Goal: Navigation & Orientation: Find specific page/section

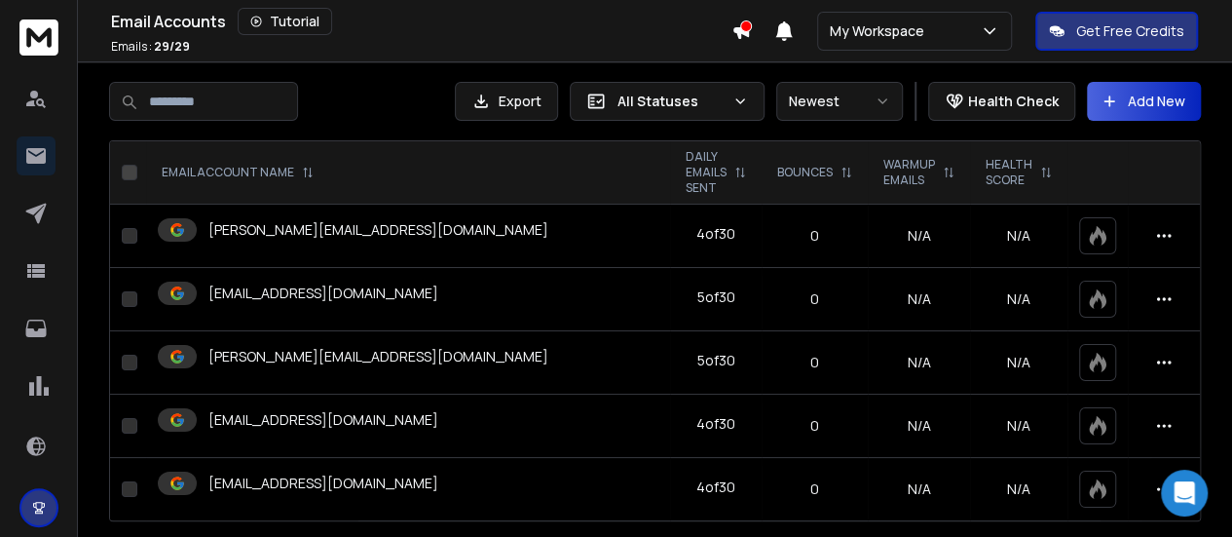
click at [11, 229] on div "A" at bounding box center [39, 268] width 78 height 537
click at [21, 225] on link at bounding box center [36, 213] width 39 height 39
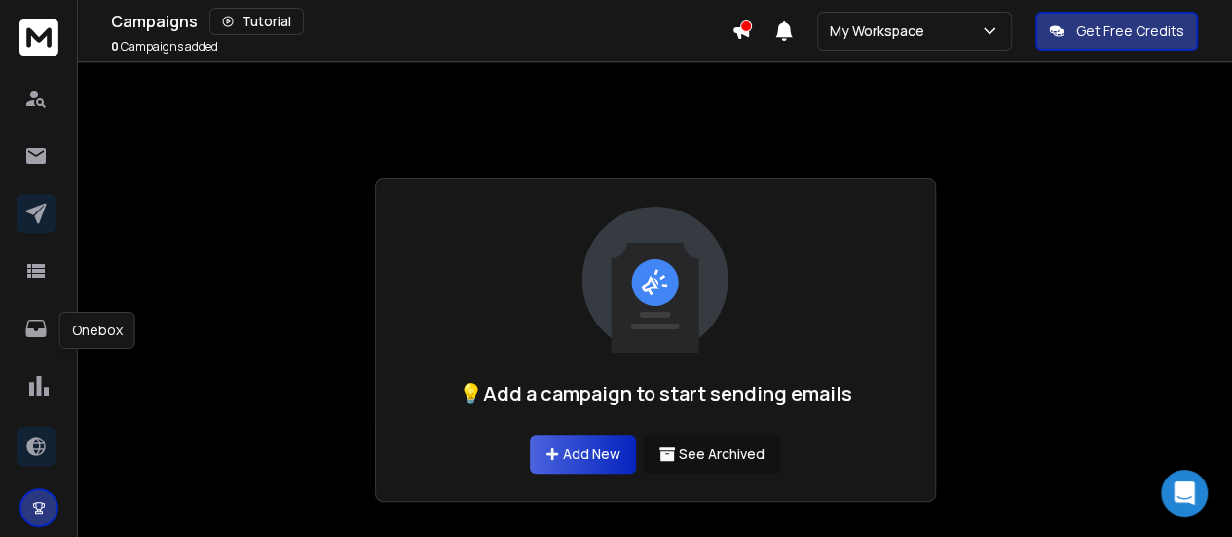
scroll to position [101, 0]
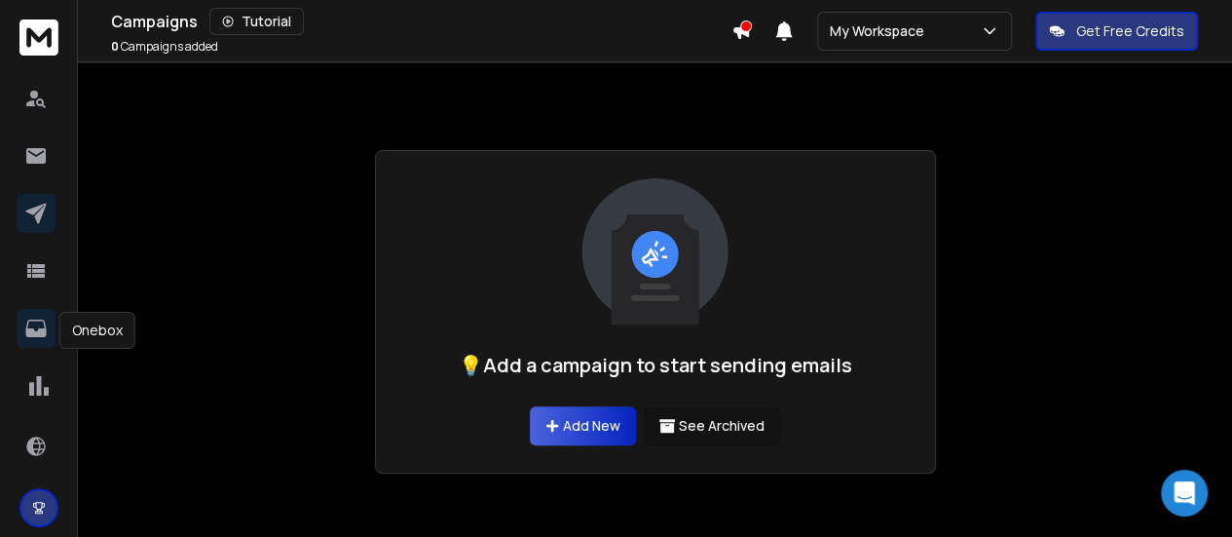
click at [29, 336] on icon at bounding box center [35, 328] width 20 height 18
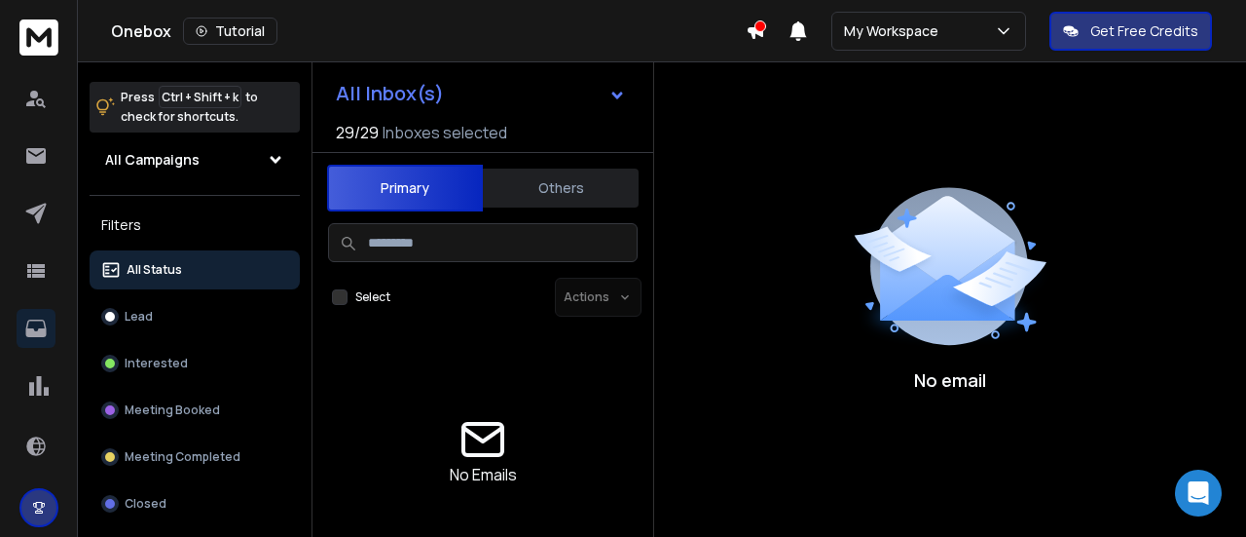
scroll to position [125, 0]
click at [44, 159] on icon at bounding box center [35, 156] width 19 height 16
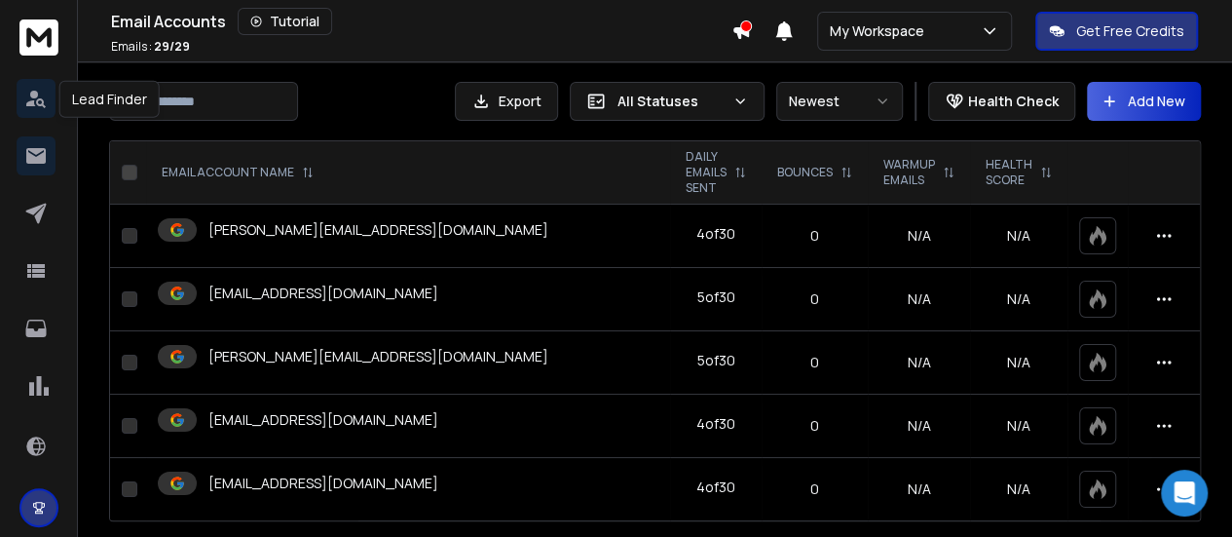
click at [49, 102] on link at bounding box center [36, 98] width 39 height 39
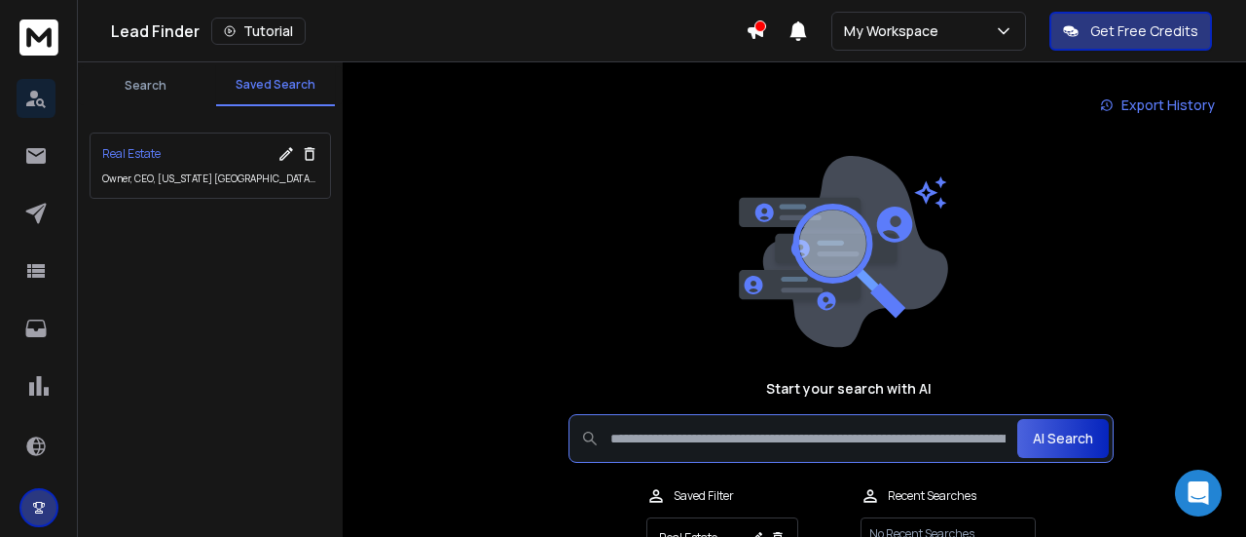
click at [229, 81] on button "Saved Search" at bounding box center [275, 85] width 119 height 41
click at [191, 184] on p "Owner, CEO, [US_STATE] [GEOGRAPHIC_DATA], [US_STATE] [GEOGRAPHIC_DATA], [US_STA…" at bounding box center [210, 178] width 216 height 16
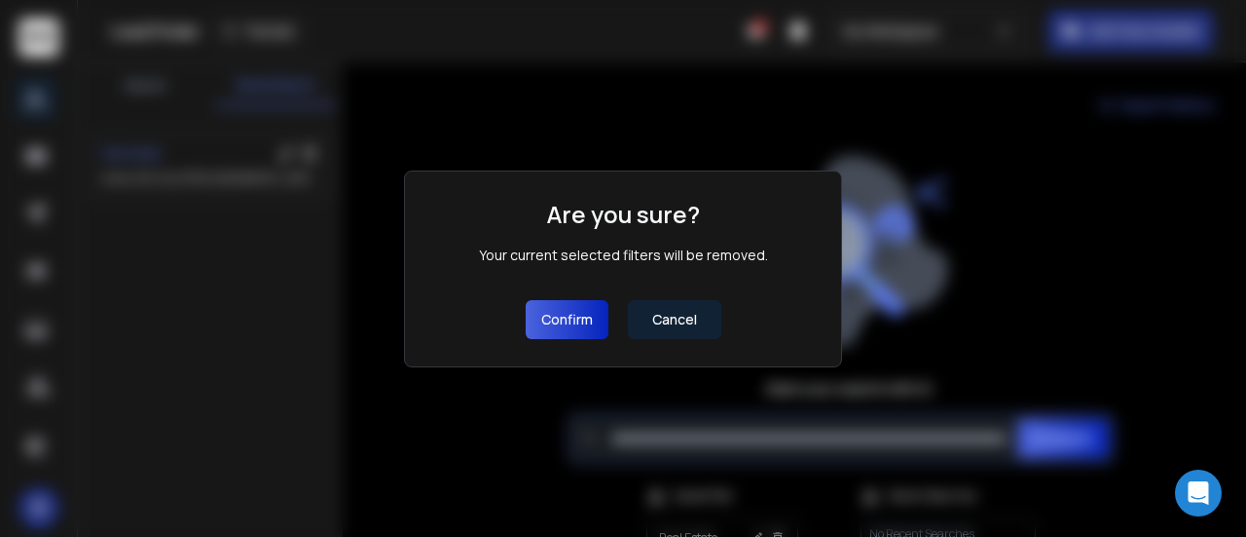
click at [575, 319] on button "Confirm" at bounding box center [567, 319] width 83 height 39
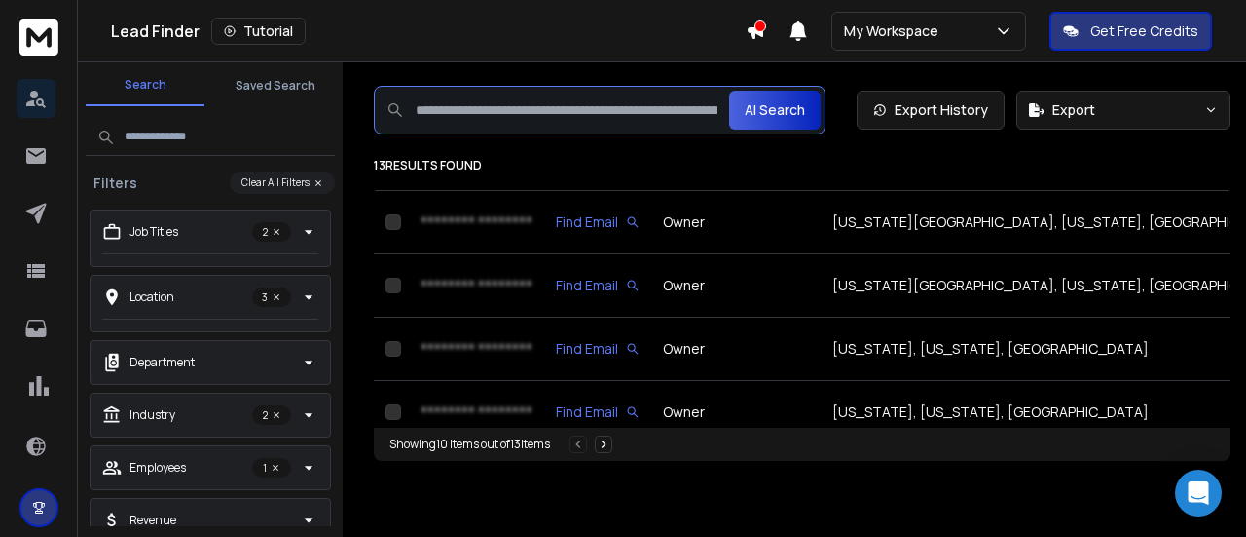
scroll to position [462, 0]
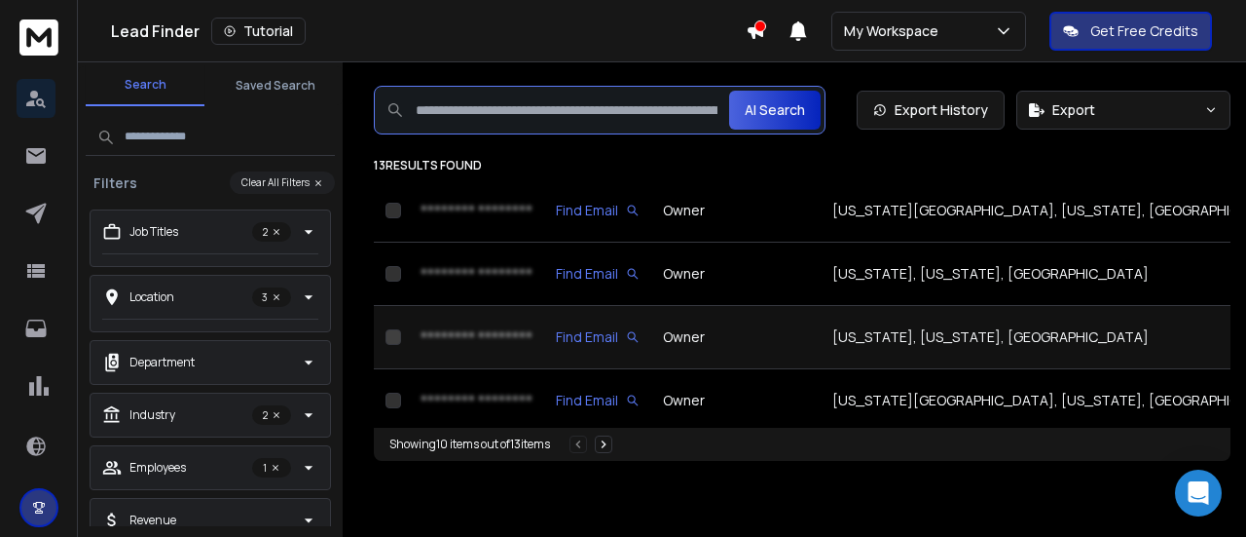
click at [592, 327] on div "Find Email" at bounding box center [598, 336] width 84 height 19
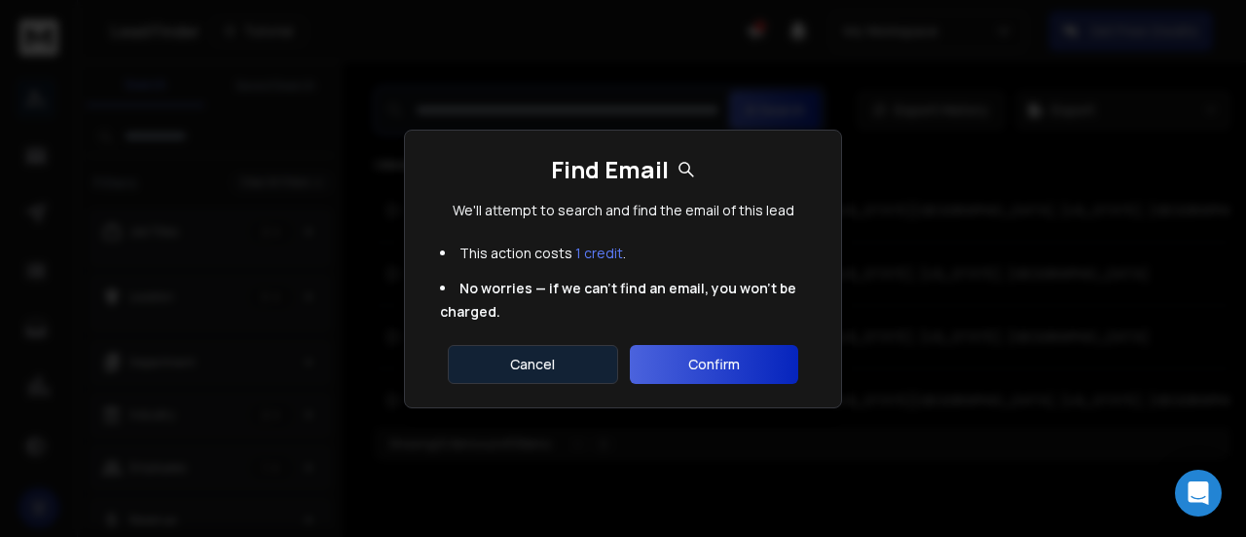
click at [608, 365] on button "Cancel" at bounding box center [533, 364] width 170 height 39
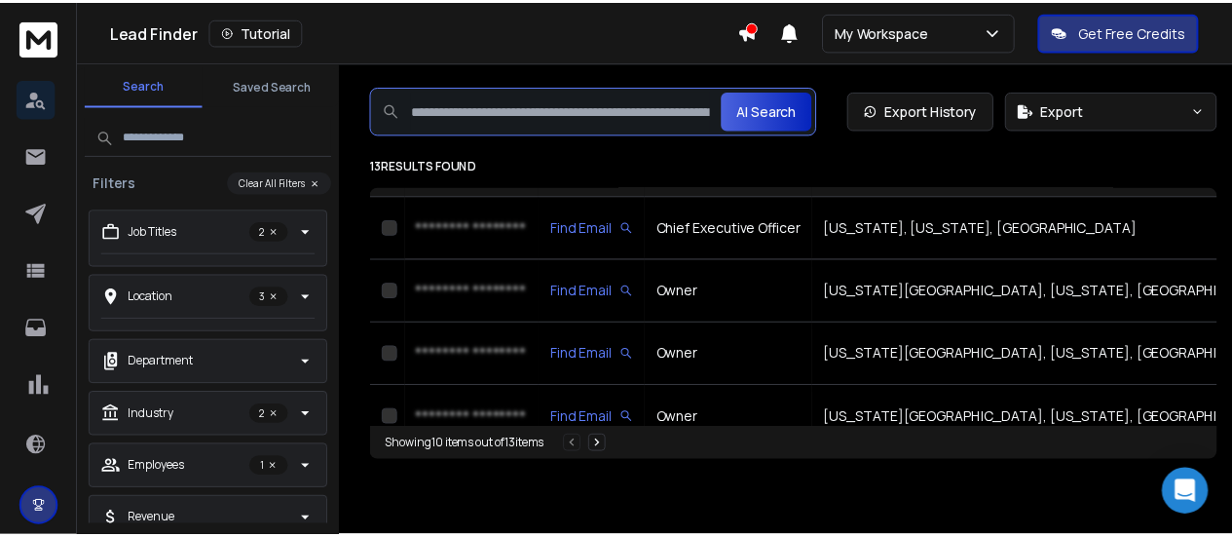
scroll to position [0, 0]
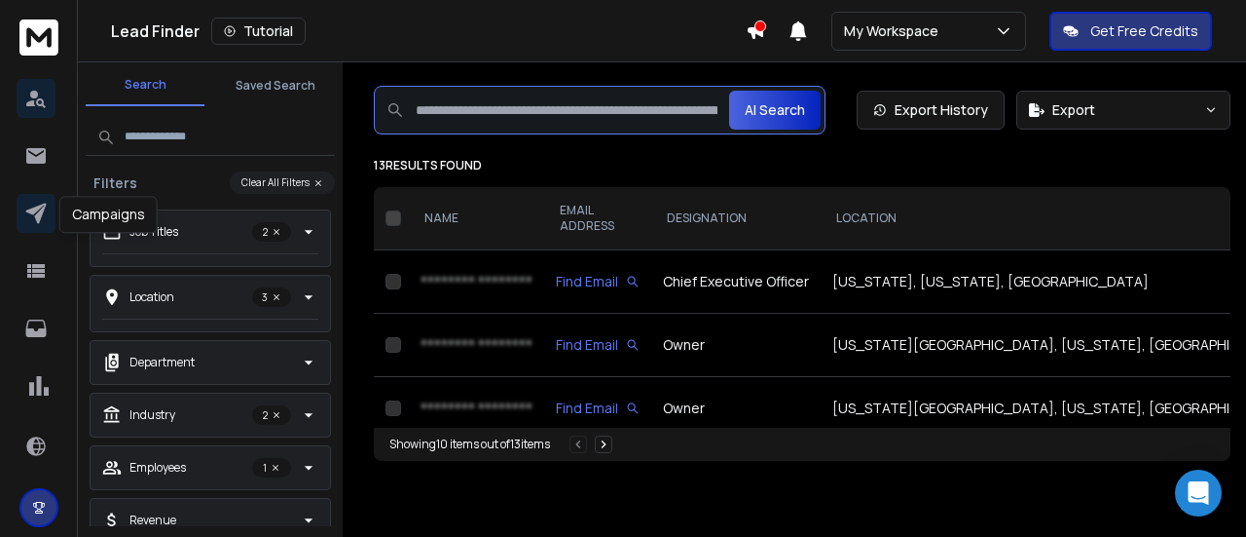
click at [33, 221] on icon at bounding box center [35, 213] width 23 height 23
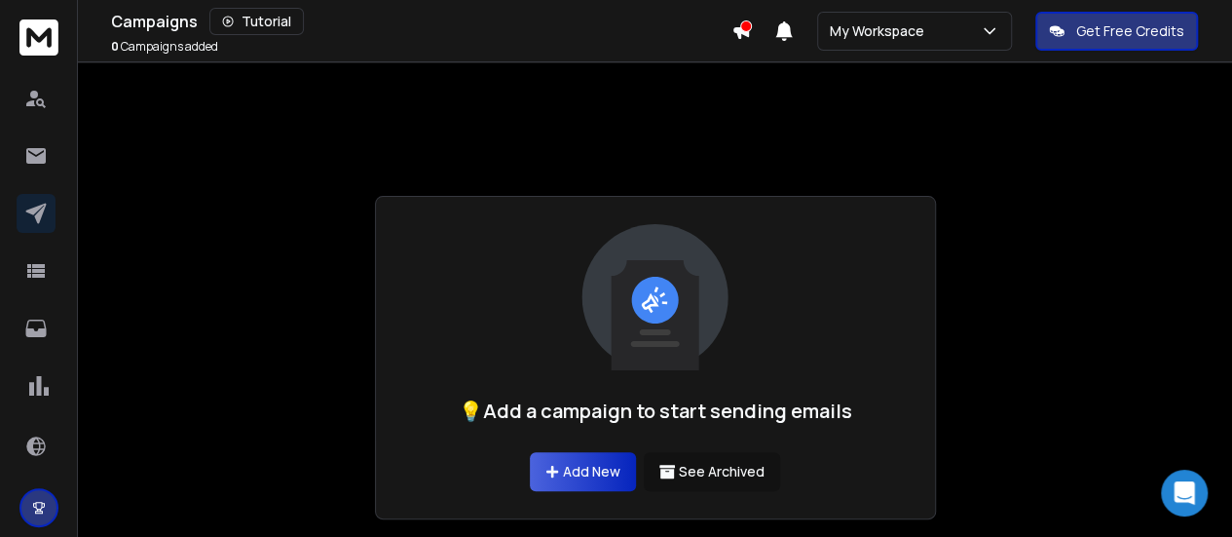
scroll to position [101, 0]
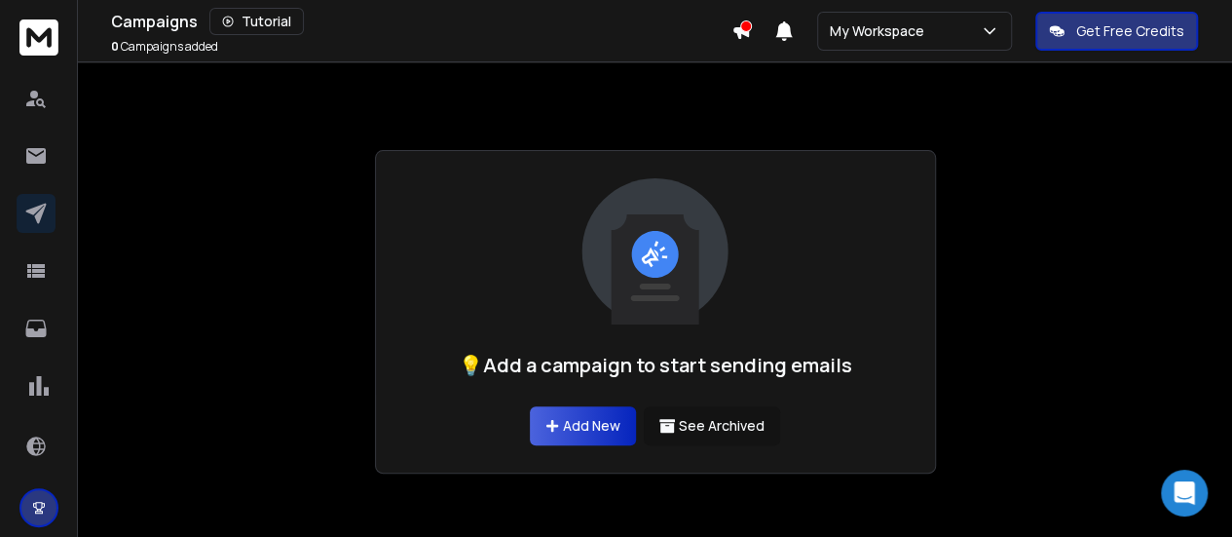
click at [723, 438] on button "See Archived" at bounding box center [712, 425] width 136 height 39
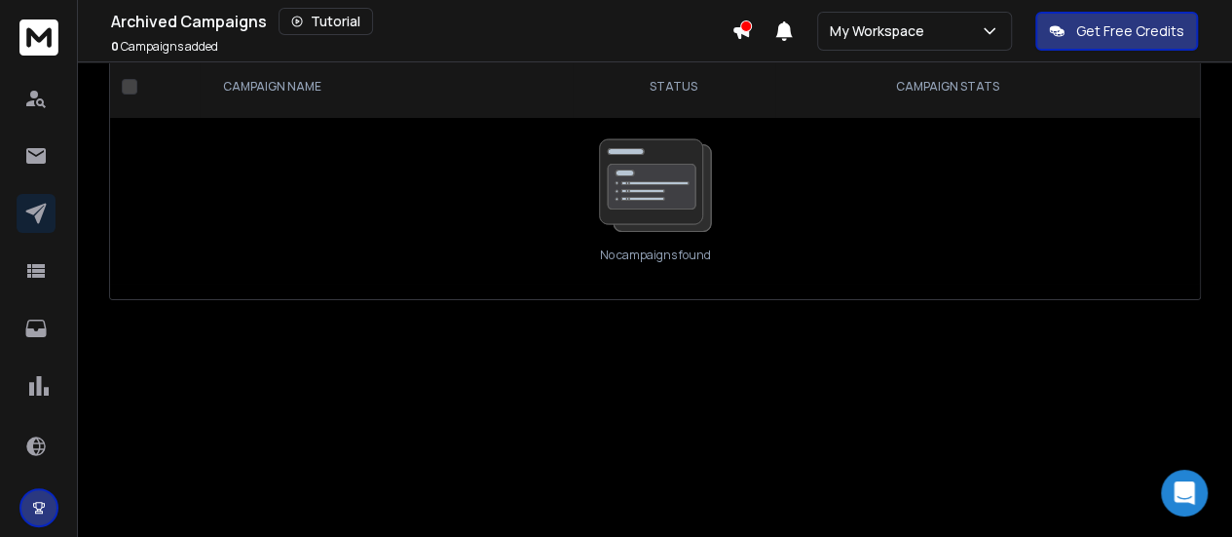
click at [663, 264] on div "No campaigns found" at bounding box center [655, 201] width 1088 height 164
click at [124, 96] on th at bounding box center [155, 87] width 90 height 62
click at [126, 86] on button "Select first 0" at bounding box center [130, 87] width 16 height 16
click at [413, 181] on div "No campaigns found" at bounding box center [655, 201] width 1088 height 164
click at [38, 392] on icon at bounding box center [38, 385] width 19 height 19
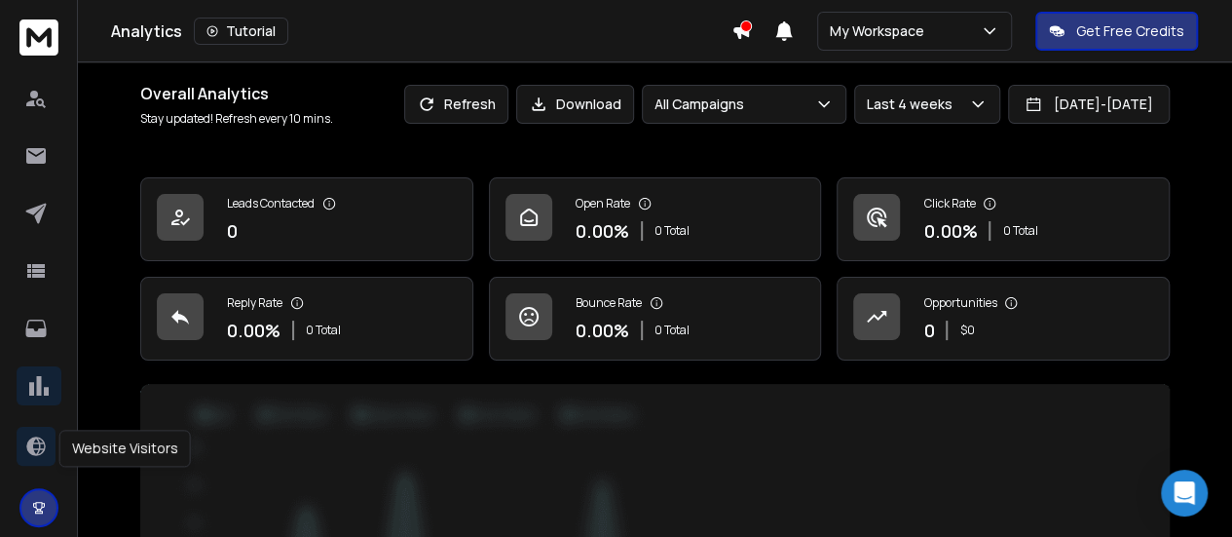
click at [31, 445] on icon at bounding box center [35, 445] width 19 height 19
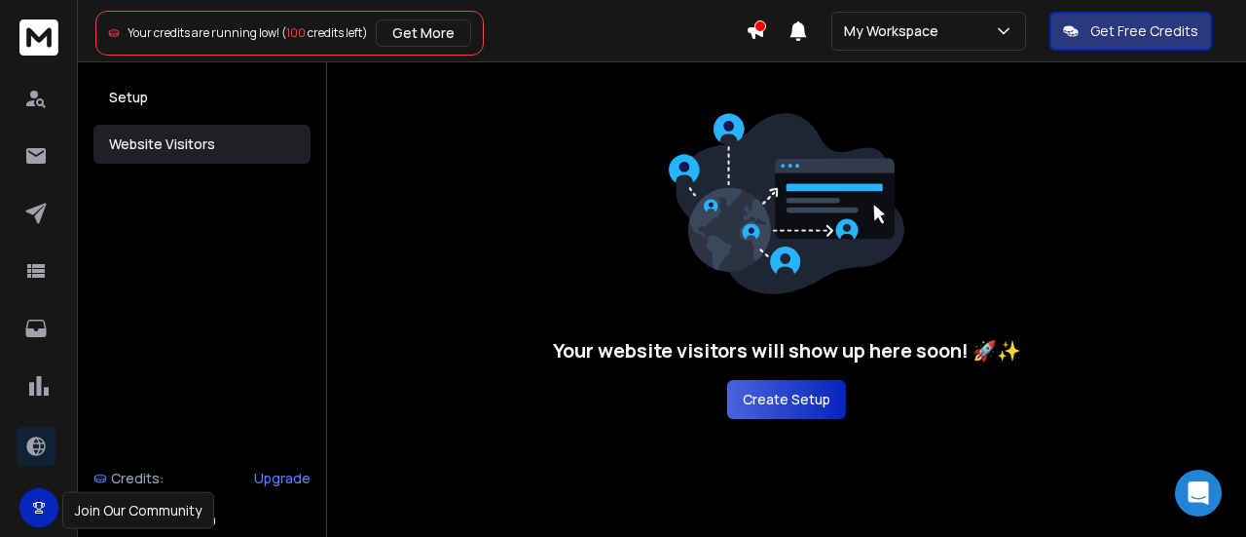
click at [31, 505] on link at bounding box center [38, 507] width 39 height 39
click at [26, 278] on icon at bounding box center [35, 270] width 23 height 23
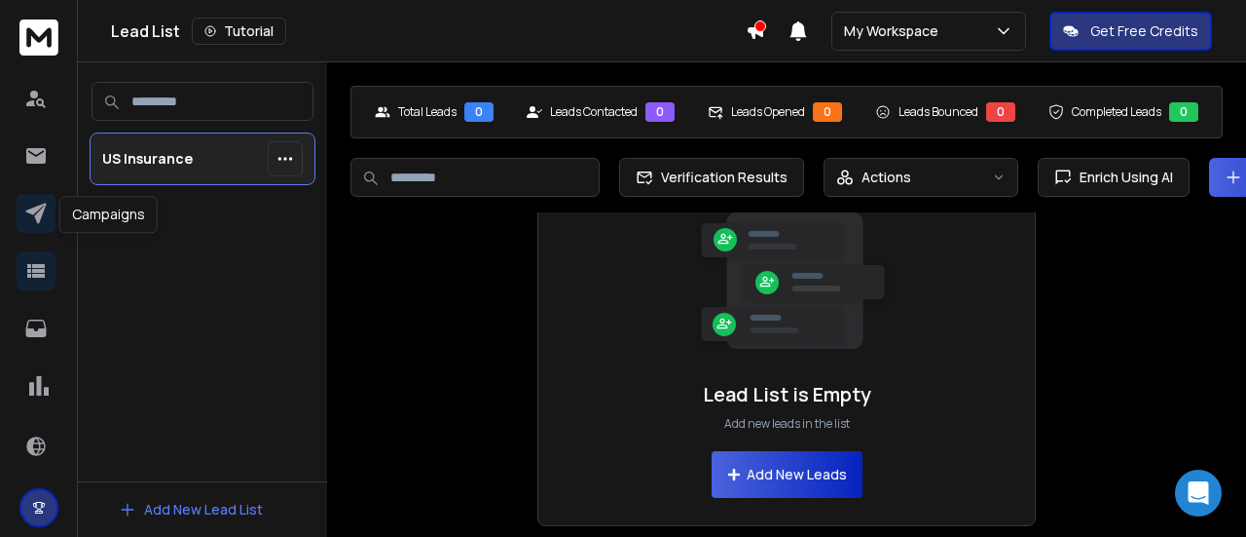
click at [40, 208] on icon at bounding box center [35, 213] width 23 height 23
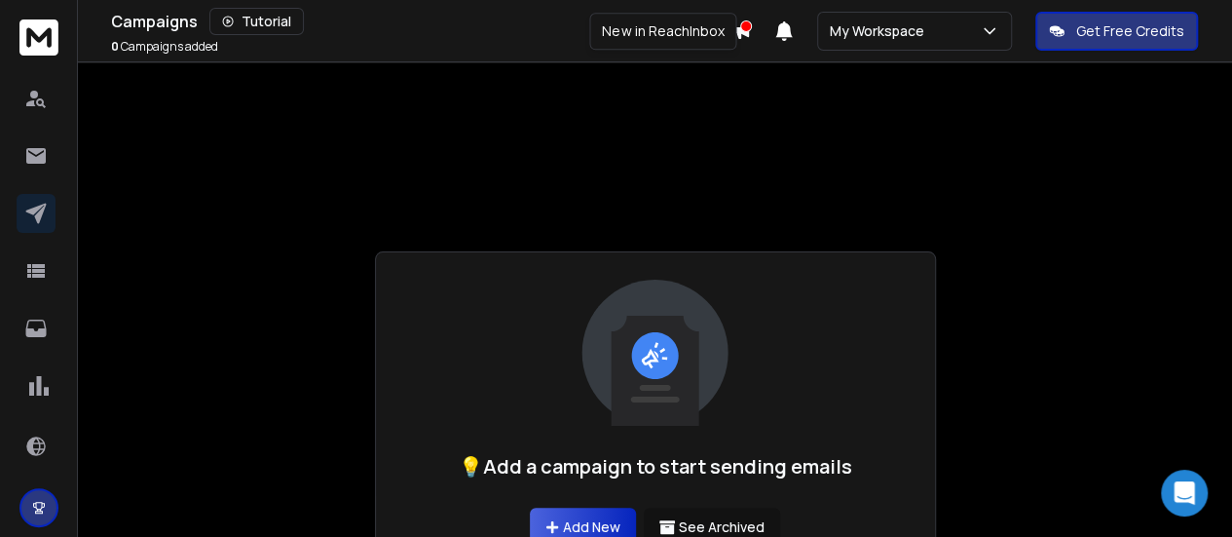
click at [746, 38] on icon at bounding box center [741, 31] width 16 height 16
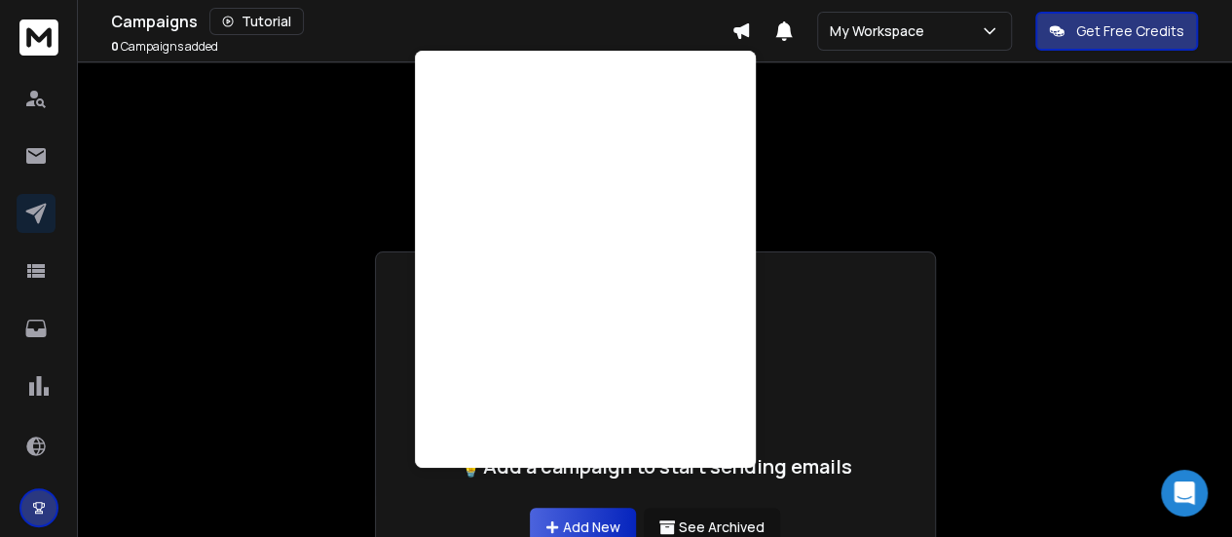
click at [845, 138] on div "💡Add a campaign to start sending emails Add New See Archived" at bounding box center [655, 350] width 1092 height 537
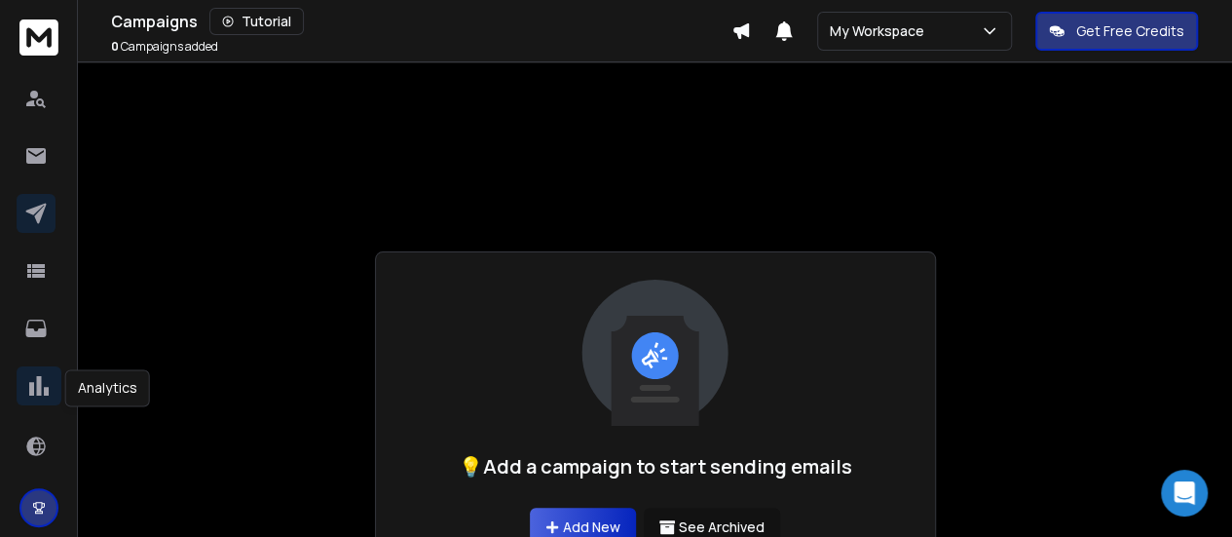
click at [39, 385] on icon at bounding box center [38, 385] width 19 height 19
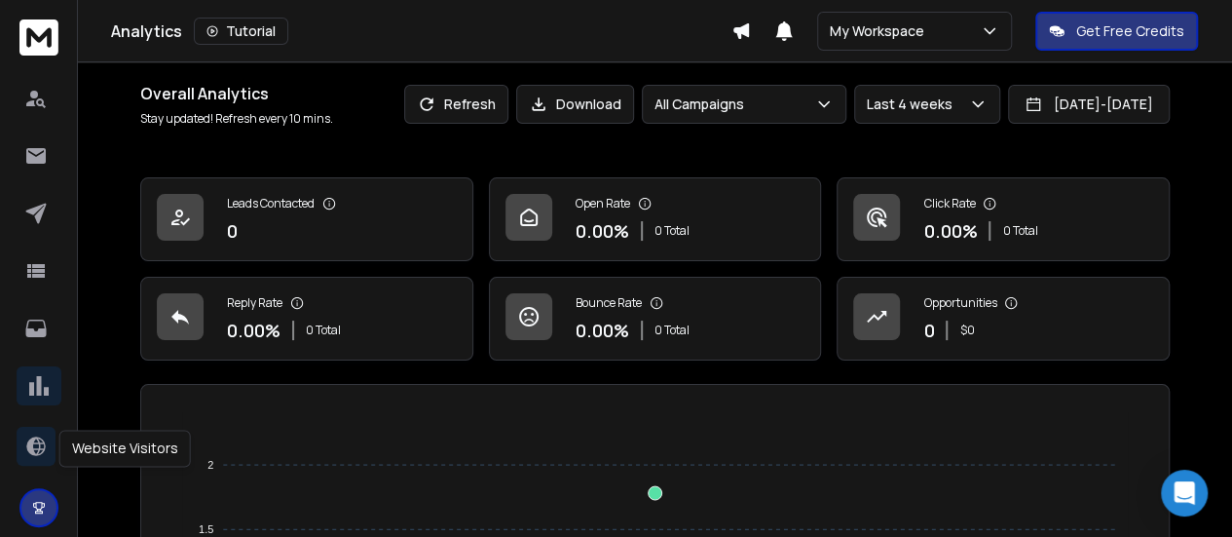
click at [41, 449] on icon at bounding box center [35, 445] width 23 height 23
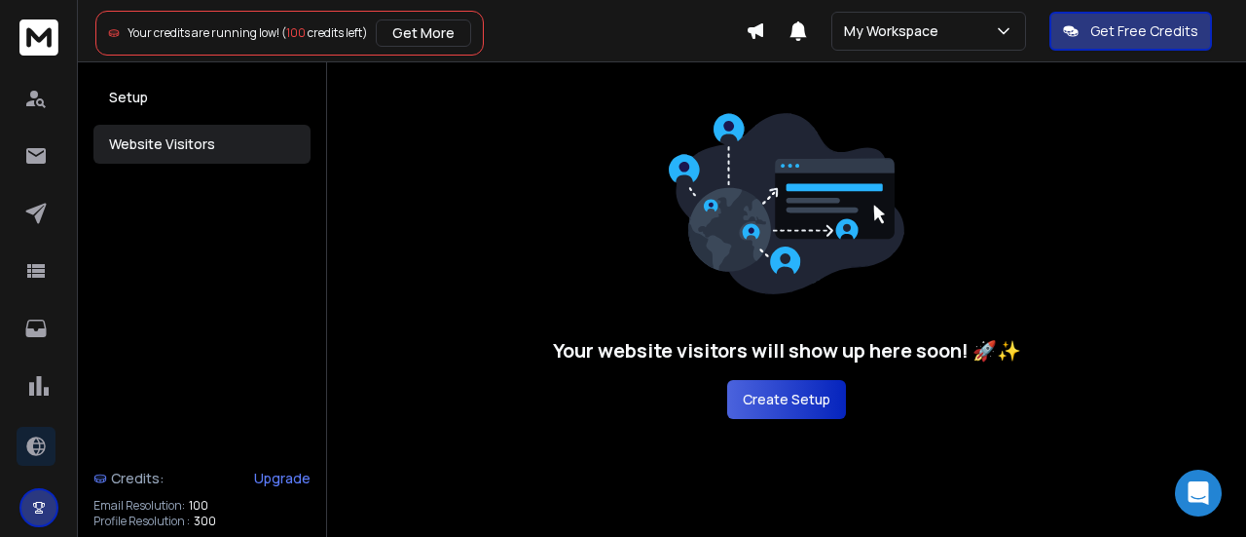
click at [14, 34] on div "A" at bounding box center [39, 268] width 78 height 537
click at [29, 42] on icon at bounding box center [38, 37] width 39 height 36
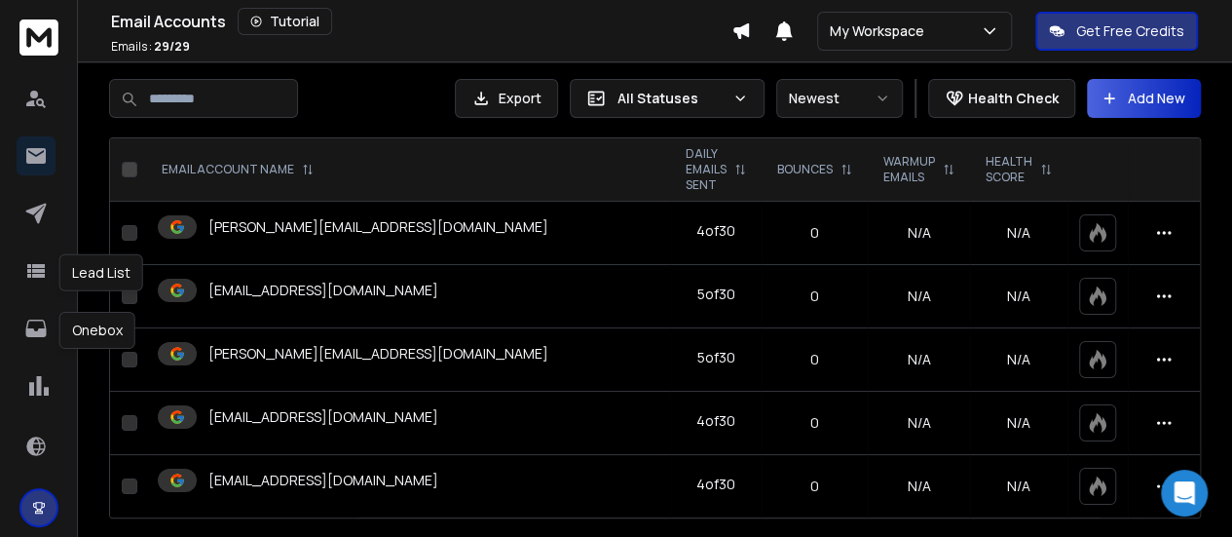
scroll to position [4, 0]
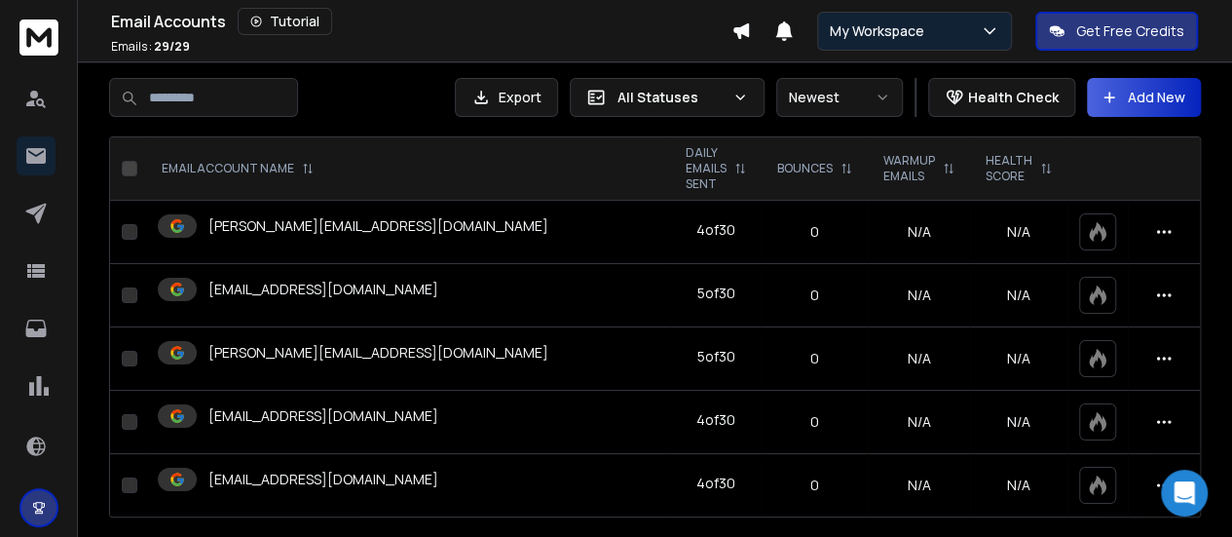
click at [1012, 38] on button "My Workspace" at bounding box center [914, 31] width 195 height 39
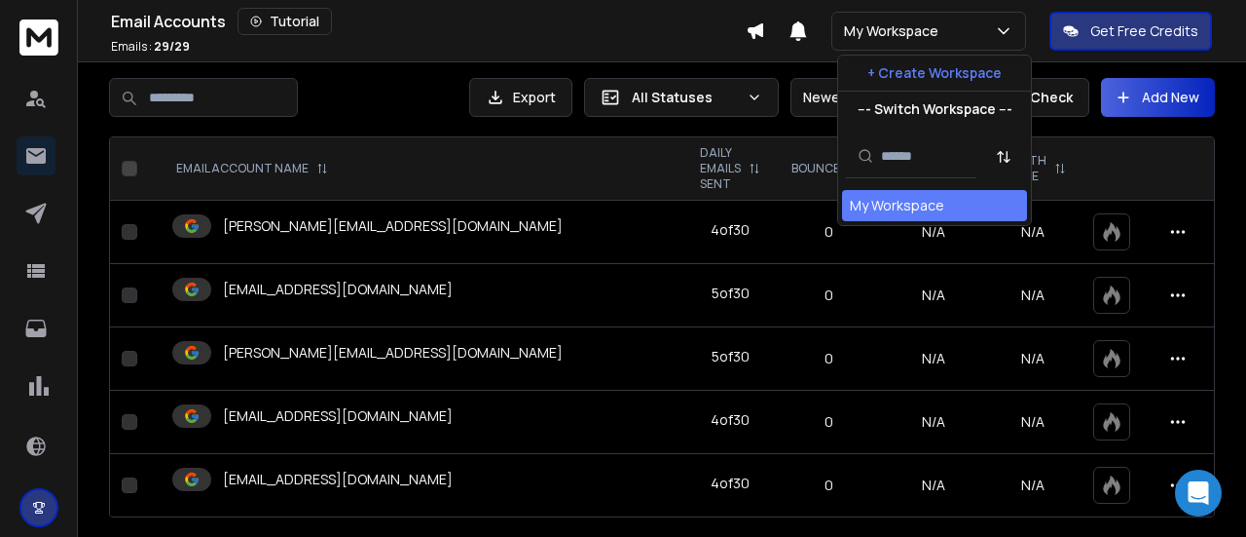
click at [896, 204] on div "My Workspace" at bounding box center [897, 205] width 94 height 19
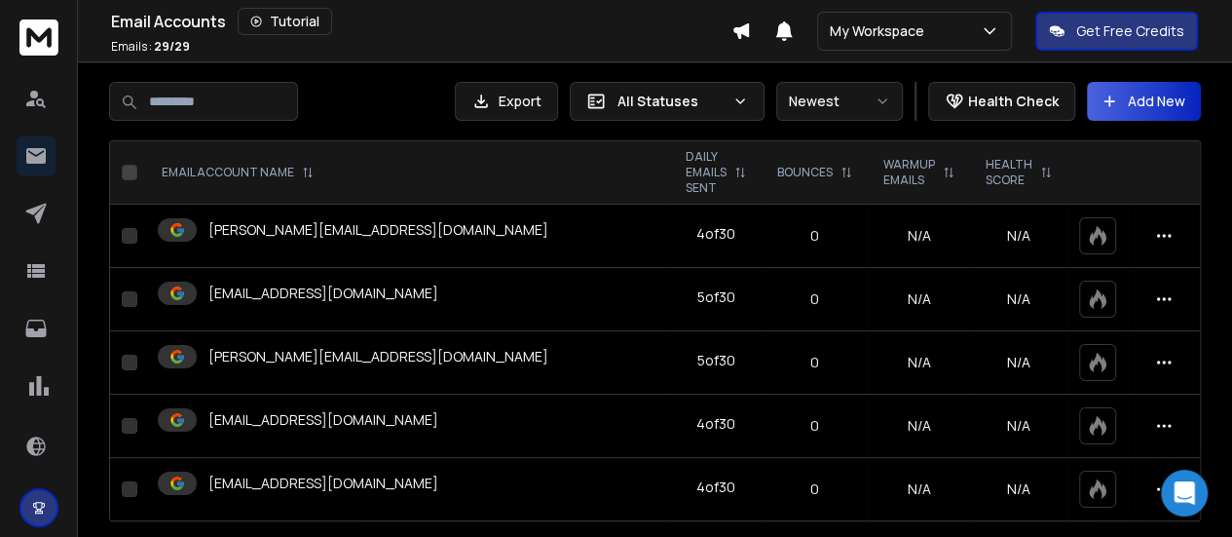
click at [1131, 45] on button "Get Free Credits" at bounding box center [1116, 31] width 163 height 39
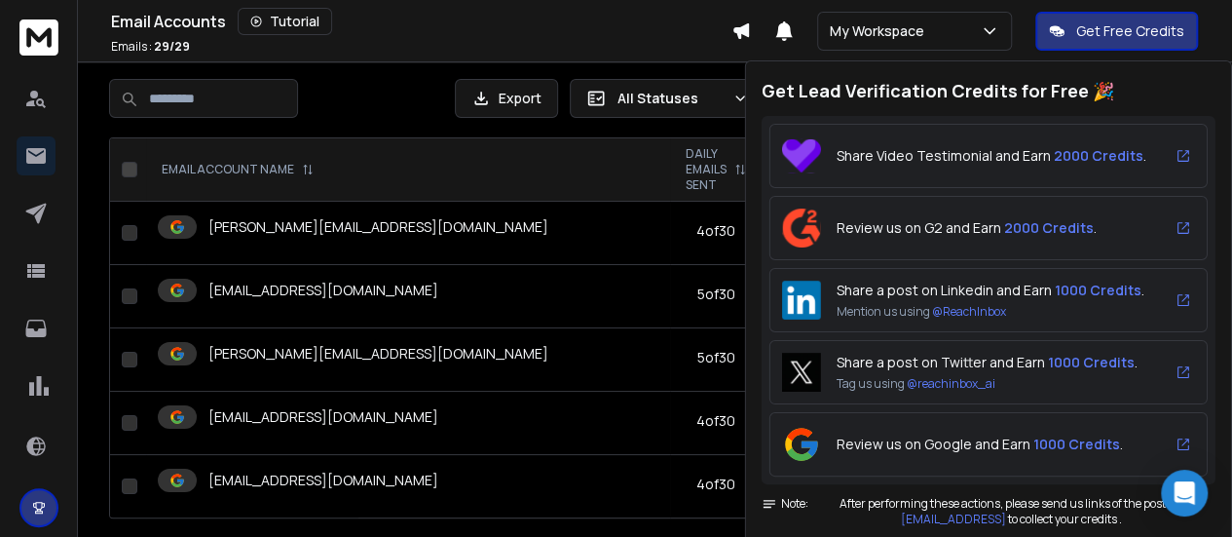
scroll to position [4, 0]
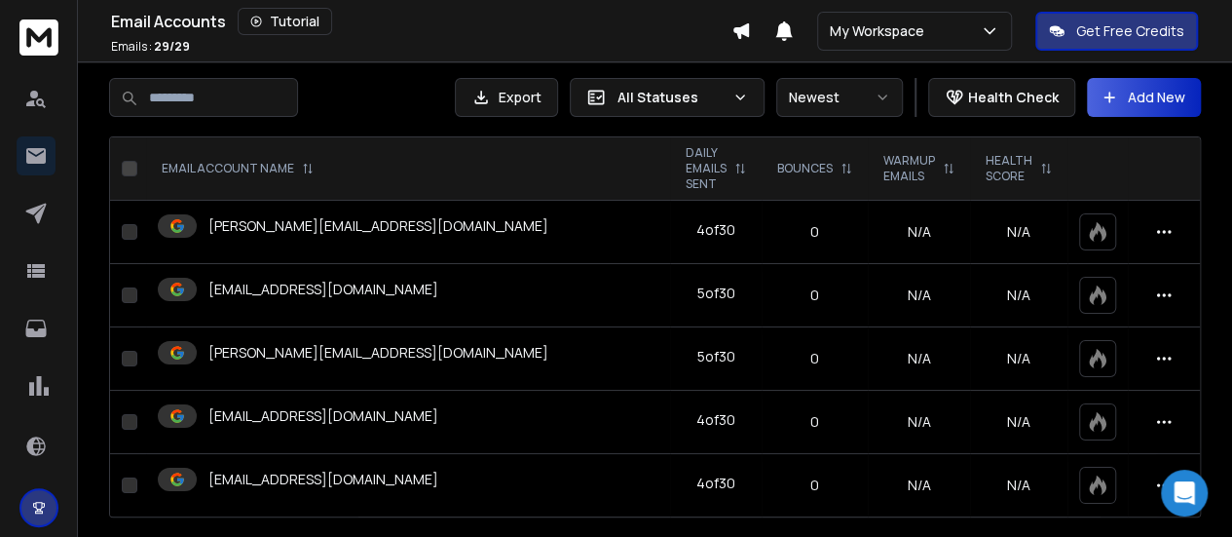
click at [673, 50] on div "Emails : 29 / 29" at bounding box center [421, 47] width 620 height 16
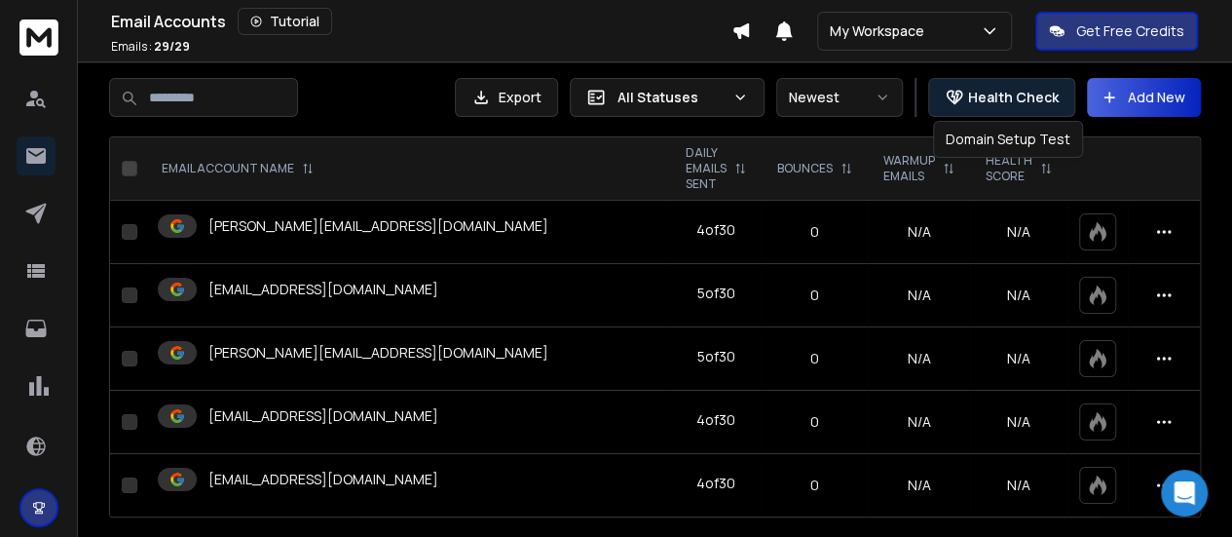
click at [999, 112] on button "Health Check" at bounding box center [1001, 97] width 147 height 39
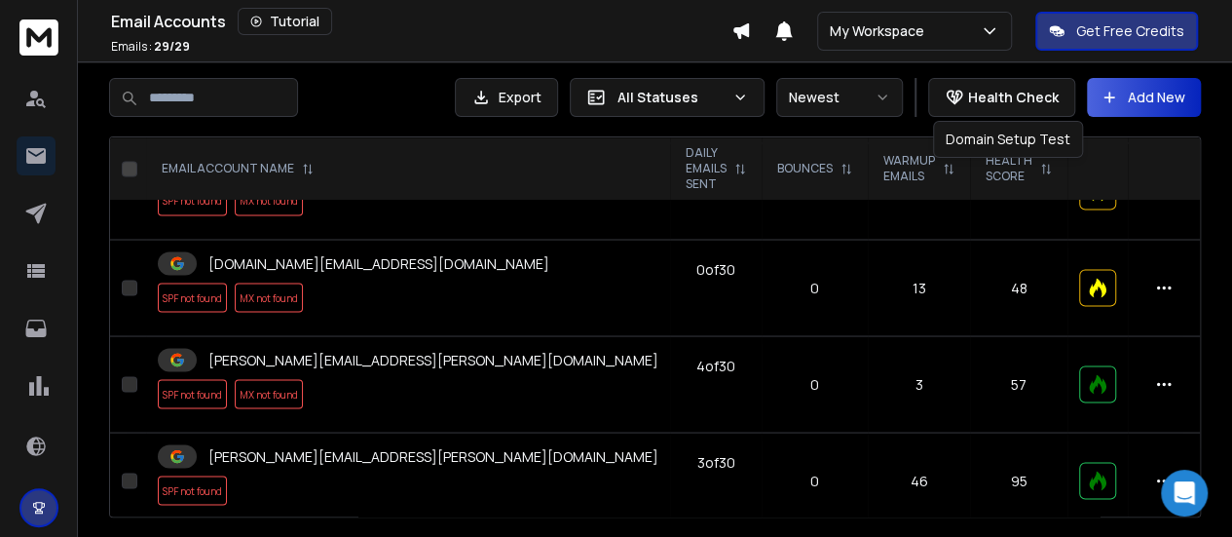
scroll to position [1769, 0]
